Goal: Task Accomplishment & Management: Use online tool/utility

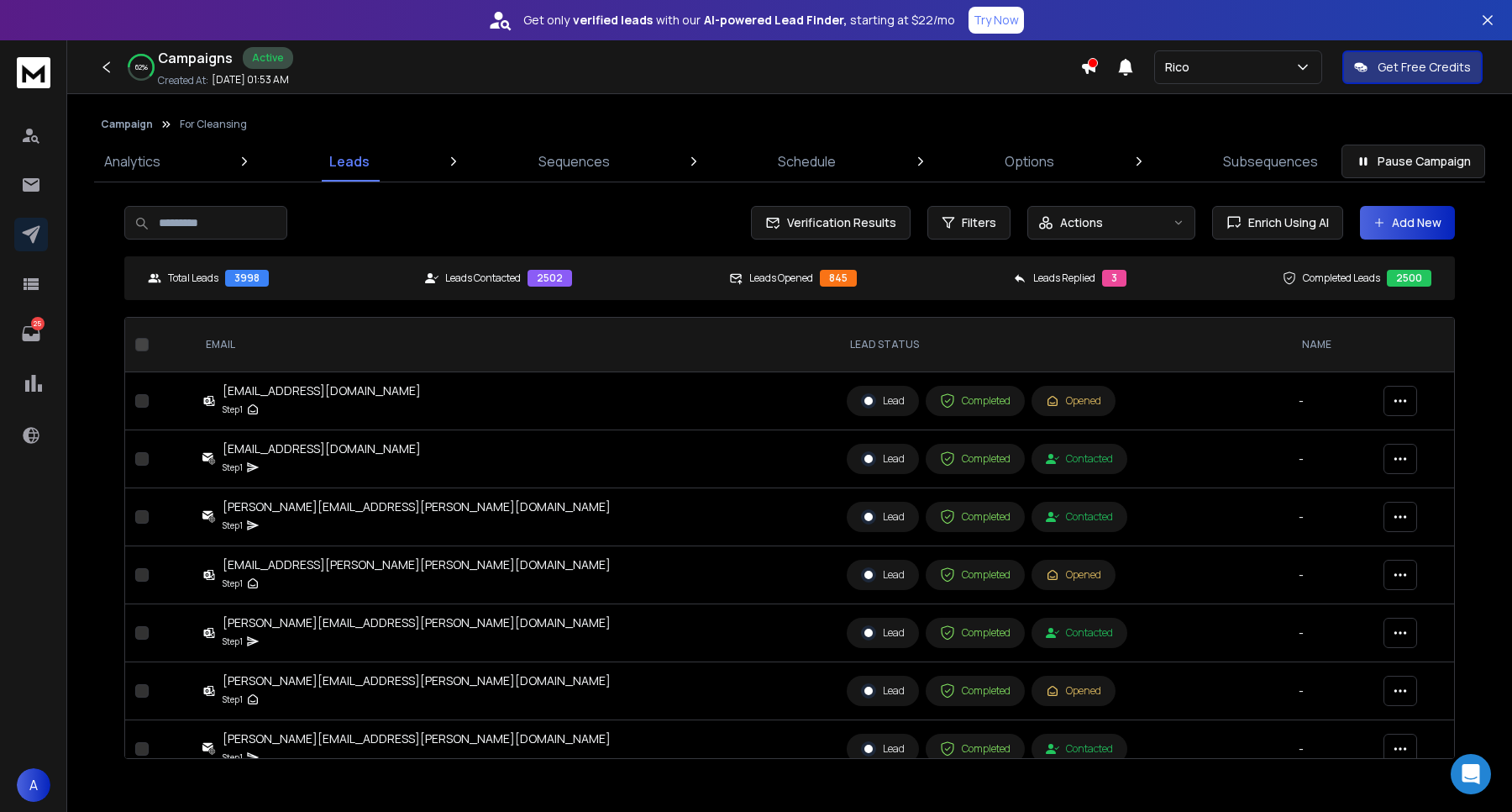
click at [142, 349] on button "button" at bounding box center [142, 344] width 14 height 14
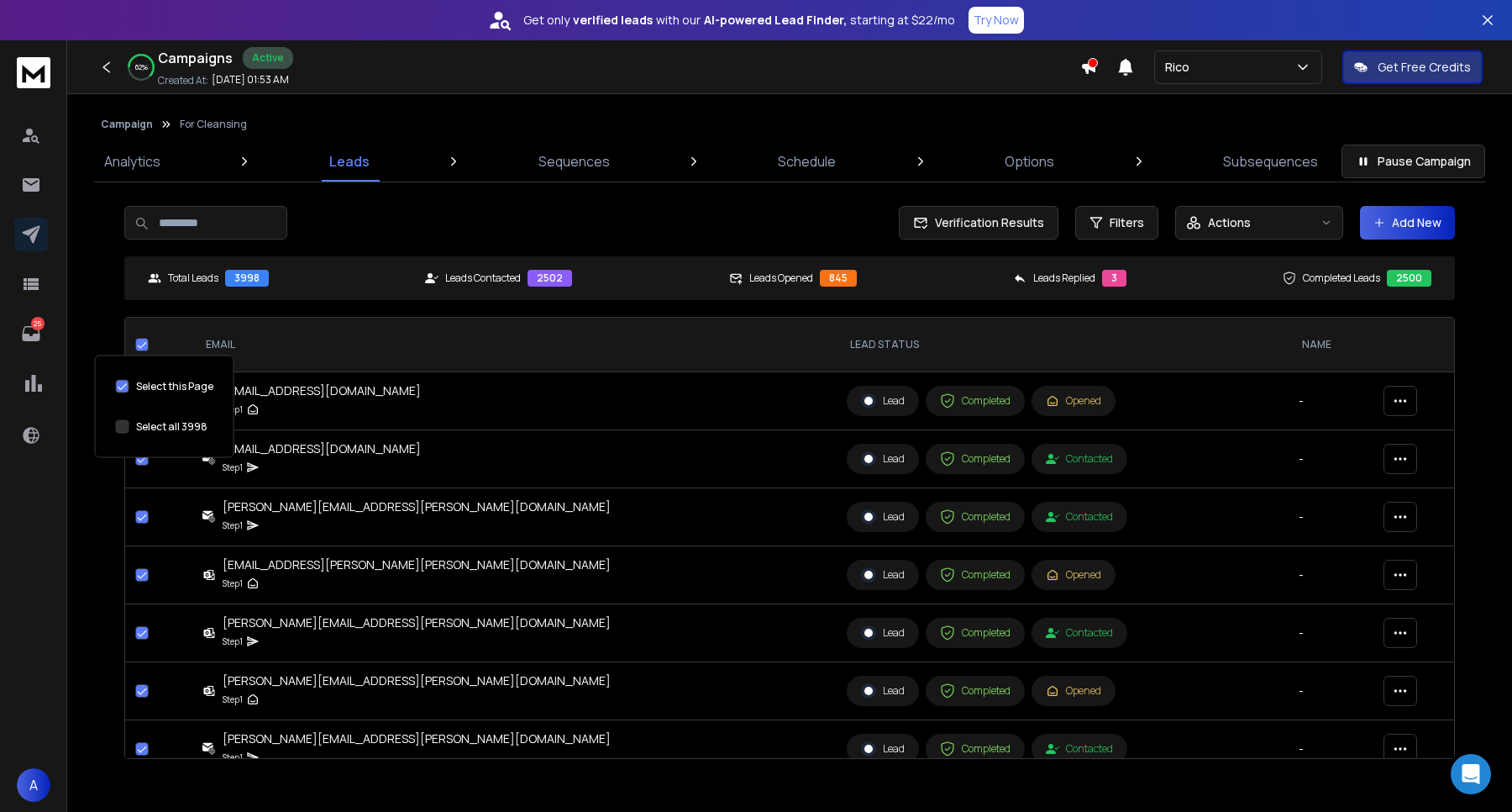
click at [121, 431] on button "Select this Page" at bounding box center [122, 427] width 14 height 14
click at [795, 207] on div "Verification Results Filters Actions Add New" at bounding box center [789, 222] width 1330 height 34
click at [132, 342] on th at bounding box center [159, 345] width 68 height 55
click at [1145, 221] on button "Filters" at bounding box center [1117, 222] width 83 height 34
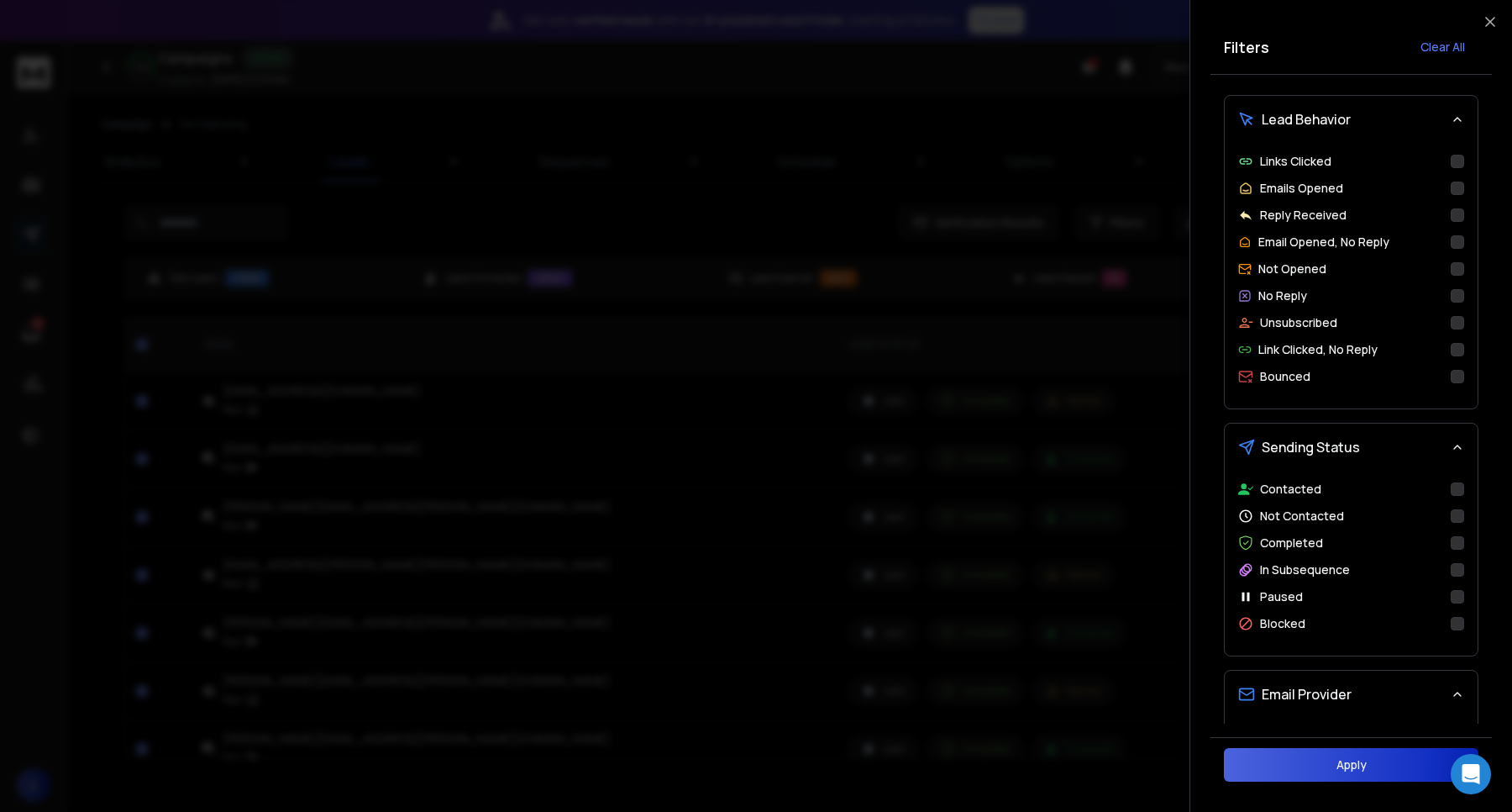
click at [1449, 374] on div "Links Clicked Emails Opened Reply Received Email Opened, No Reply Not Opened No…" at bounding box center [1350, 280] width 253 height 256
click at [1451, 375] on button "Bounced" at bounding box center [1457, 376] width 14 height 14
click at [1380, 766] on button "Apply" at bounding box center [1350, 765] width 255 height 34
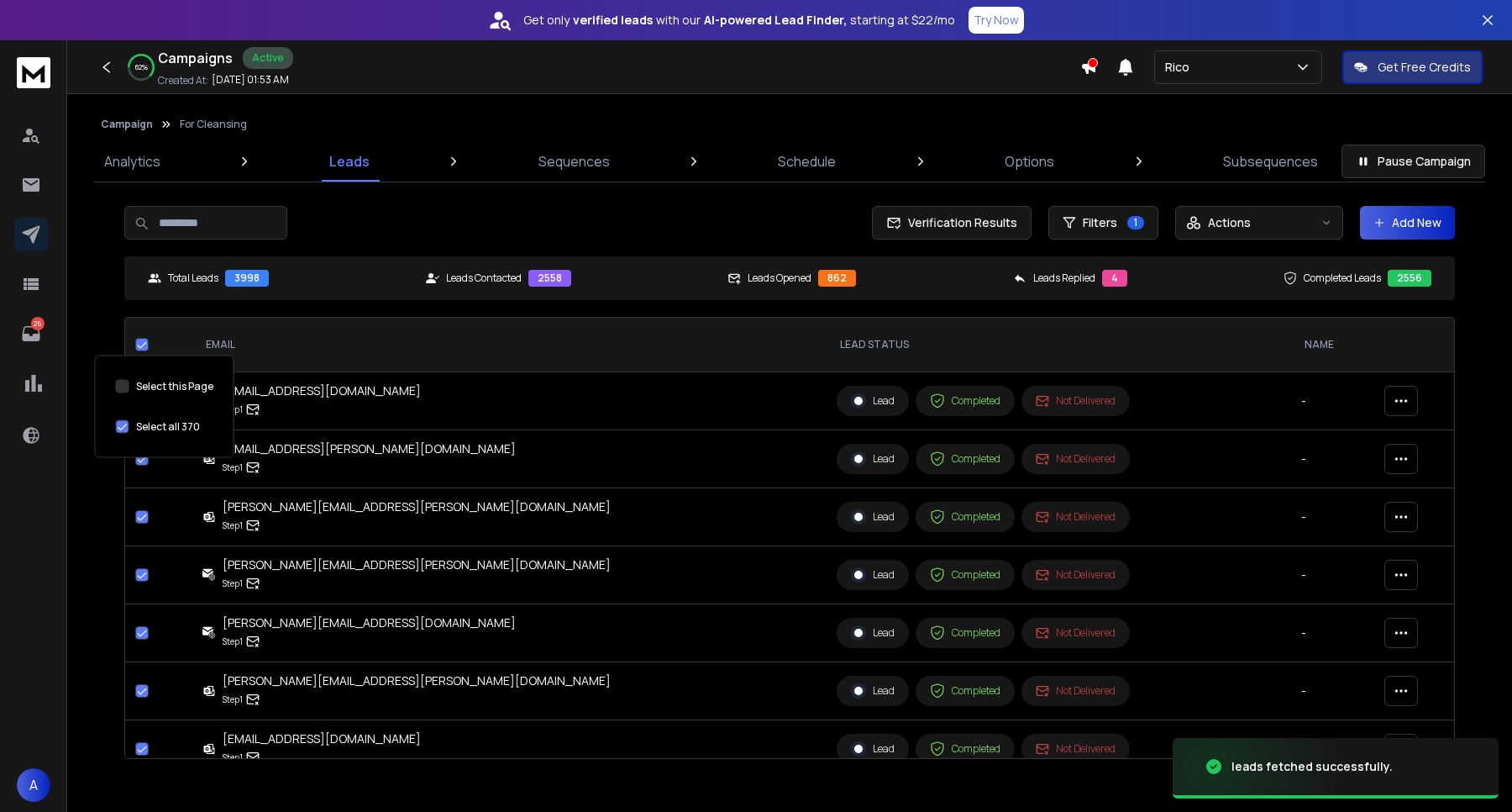
click at [143, 347] on button "Select this Page" at bounding box center [142, 344] width 14 height 14
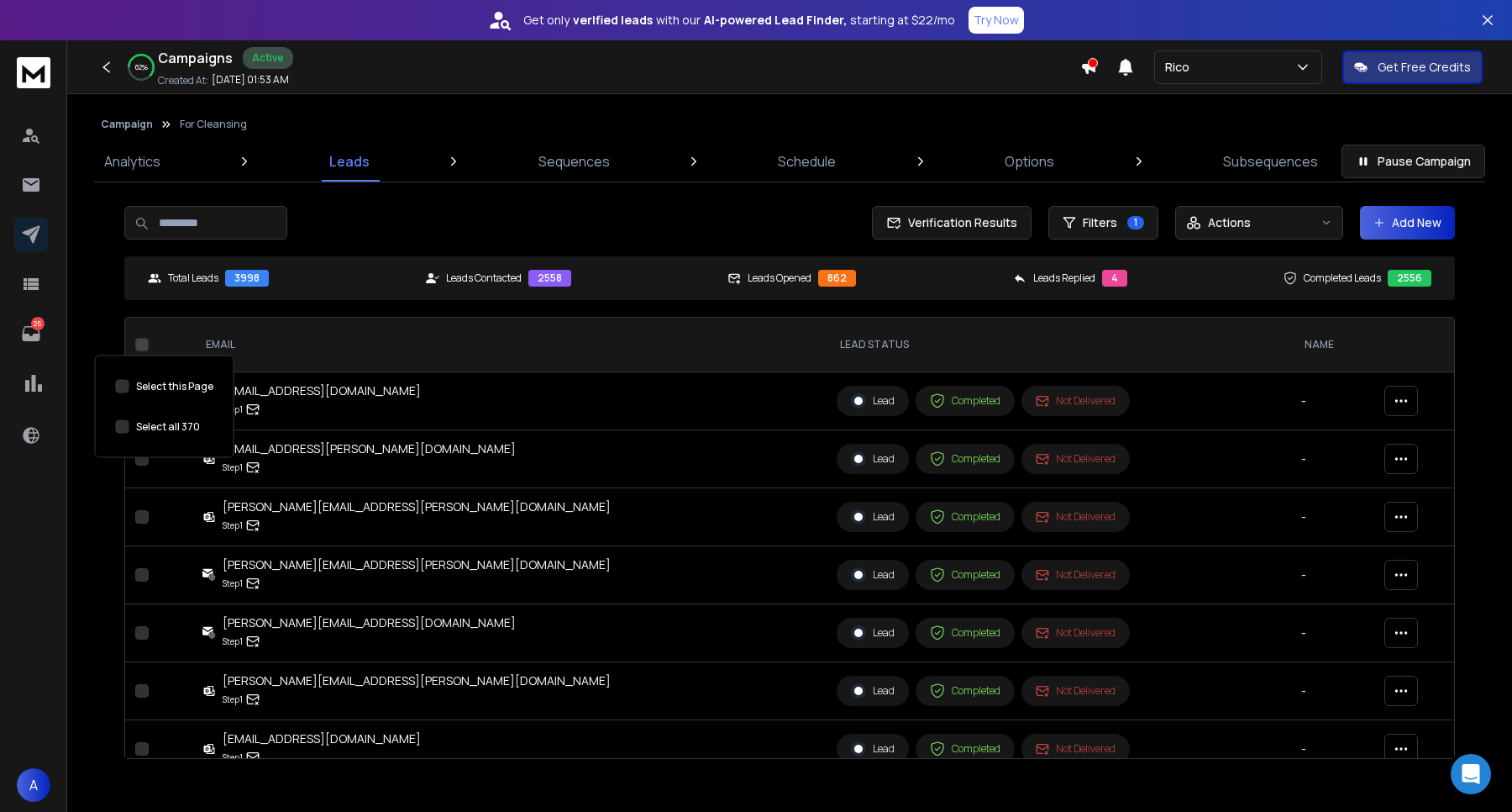
click at [126, 426] on button "Select this Page" at bounding box center [122, 427] width 14 height 14
click at [627, 239] on div "Verification Results Filters 1 Actions Add New" at bounding box center [789, 222] width 1330 height 34
